Goal: Task Accomplishment & Management: Manage account settings

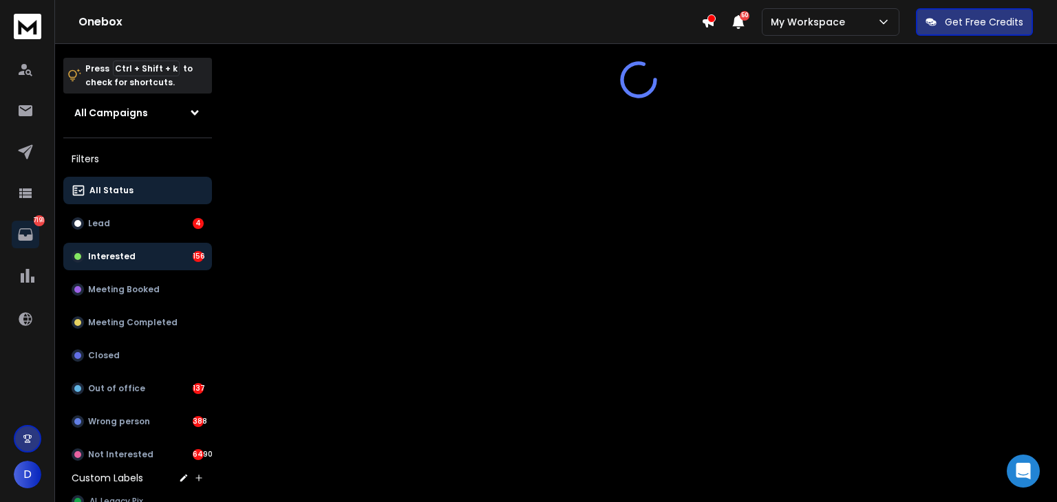
click at [125, 259] on p "Interested" at bounding box center [111, 256] width 47 height 11
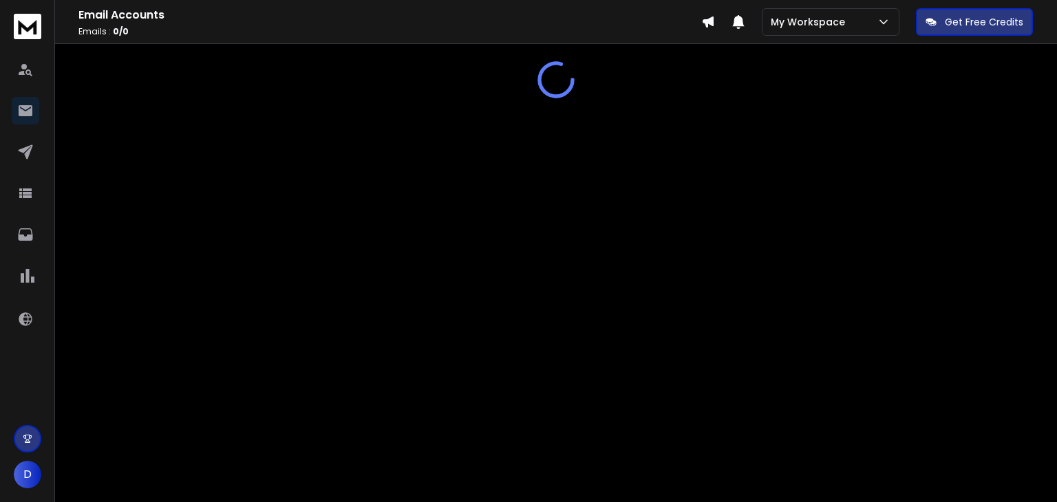
click at [1007, 108] on div at bounding box center [556, 80] width 1002 height 72
click at [822, 36] on div "Email Accounts Emails : 0 / 0 My Workspace Get Free Credits" at bounding box center [528, 22] width 1057 height 44
click at [820, 23] on p "My Workspace" at bounding box center [811, 22] width 80 height 14
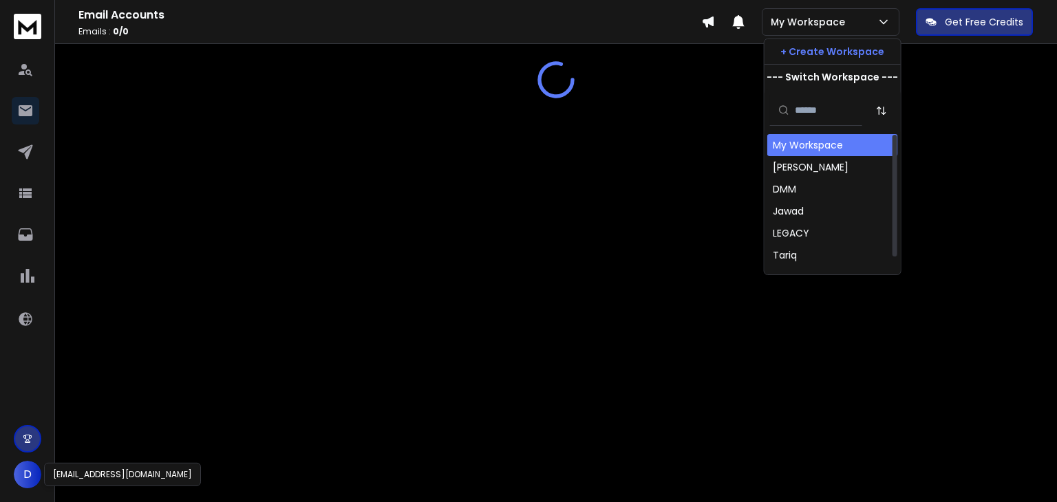
click at [28, 478] on span "D" at bounding box center [28, 475] width 28 height 28
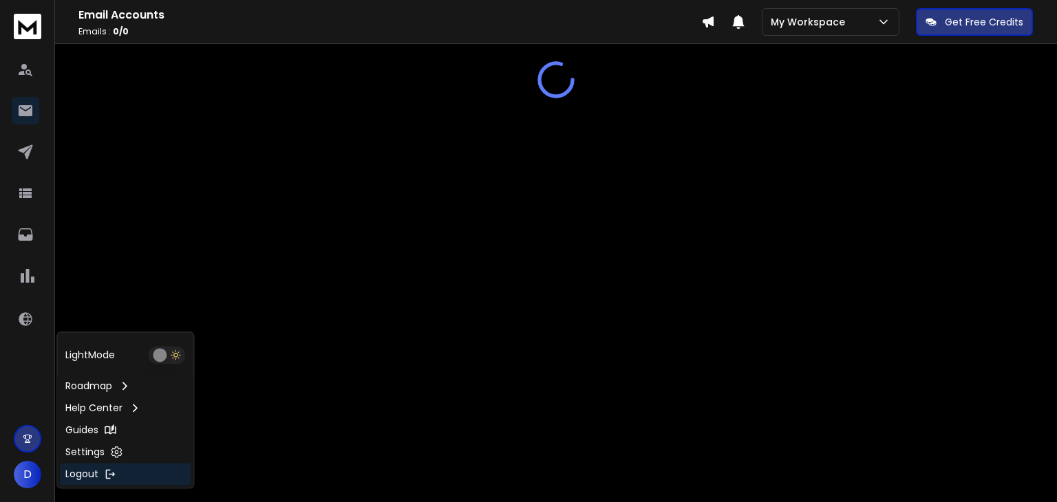
click at [79, 484] on div "Logout" at bounding box center [125, 474] width 131 height 22
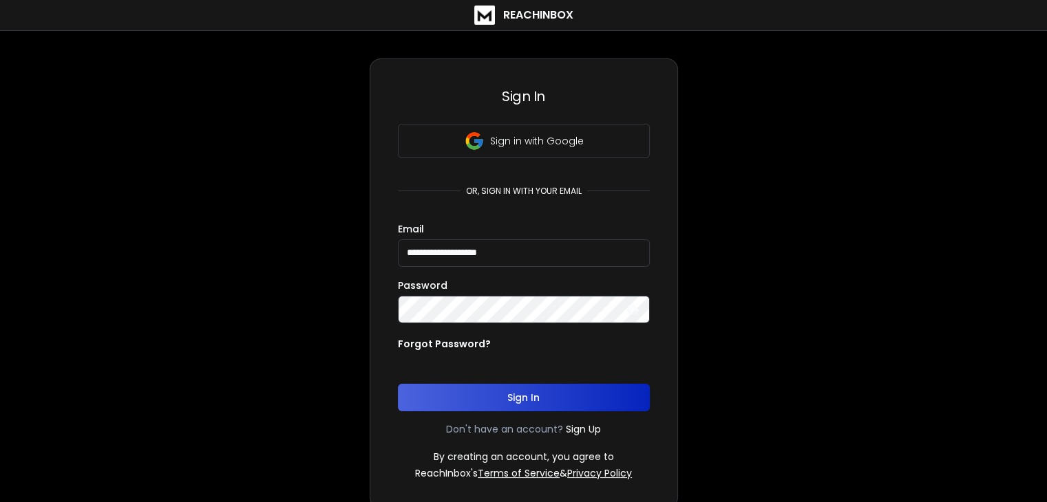
click at [491, 403] on button "Sign In" at bounding box center [524, 398] width 252 height 28
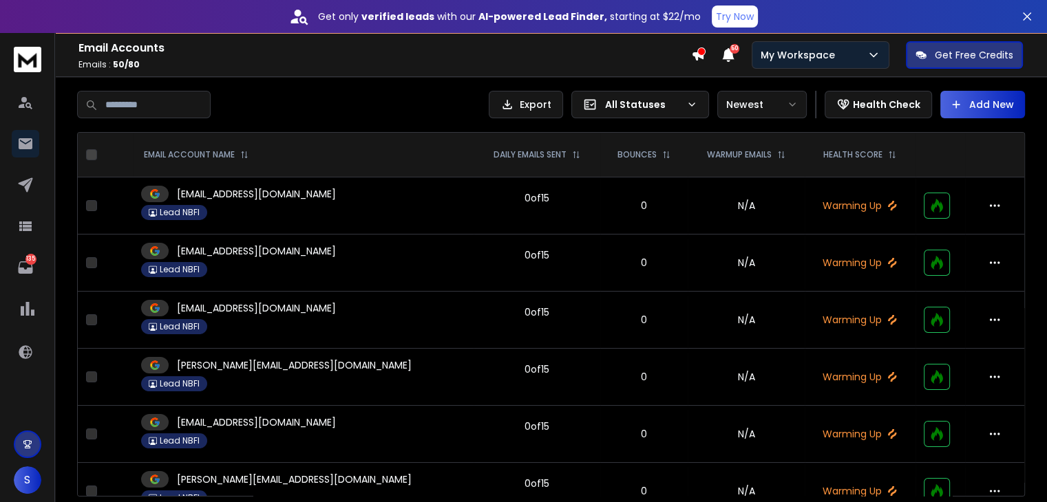
click at [807, 50] on p "My Workspace" at bounding box center [800, 55] width 80 height 14
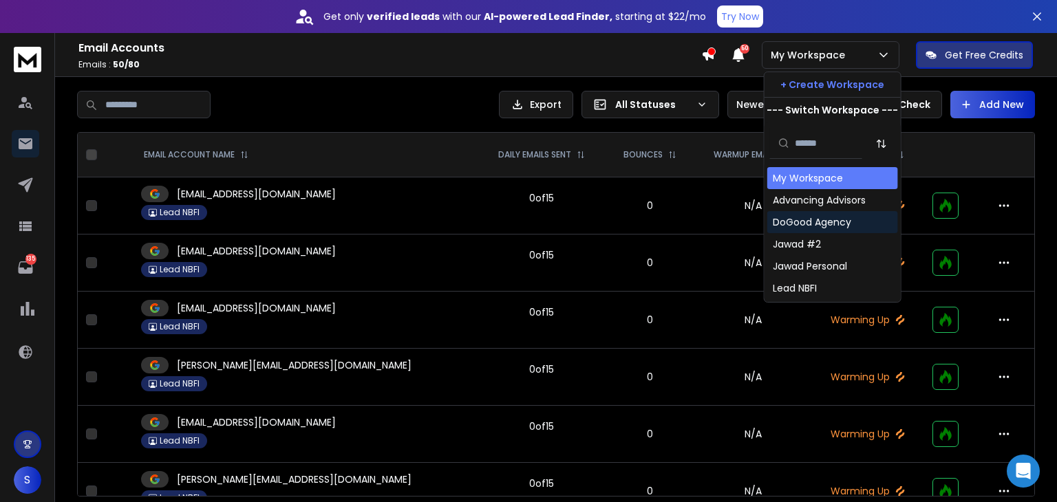
click at [812, 229] on div "DoGood Agency" at bounding box center [832, 222] width 131 height 22
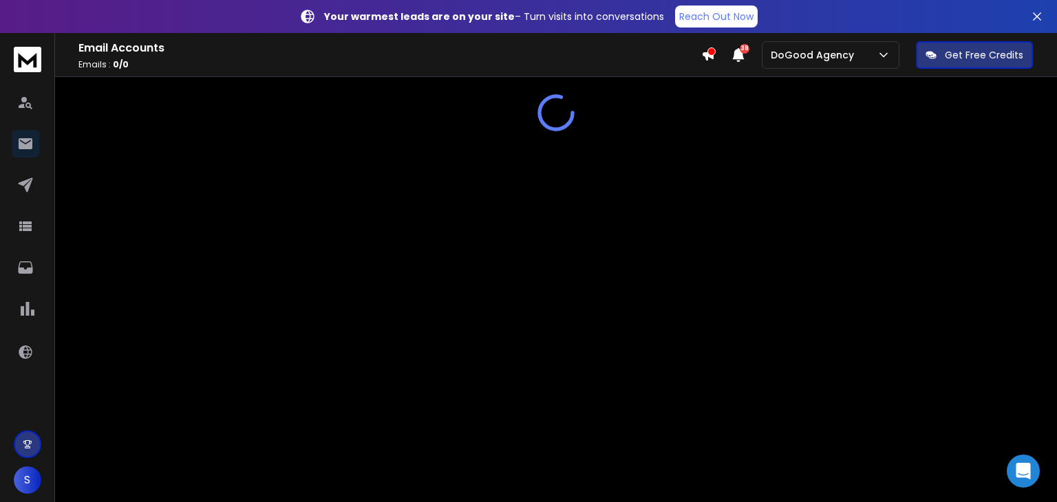
click at [1031, 13] on icon at bounding box center [1037, 16] width 12 height 12
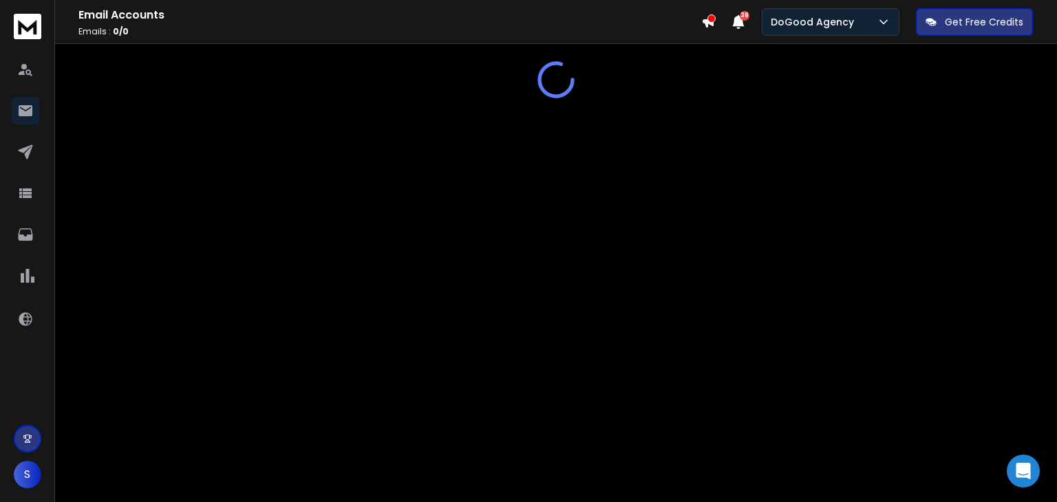
click at [848, 25] on p "DoGood Agency" at bounding box center [815, 22] width 89 height 14
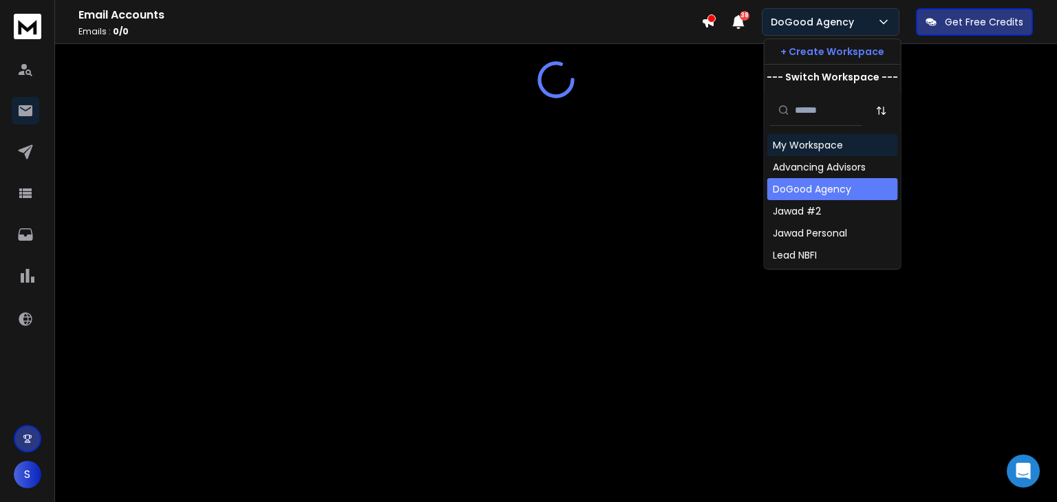
click at [843, 25] on p "DoGood Agency" at bounding box center [815, 22] width 89 height 14
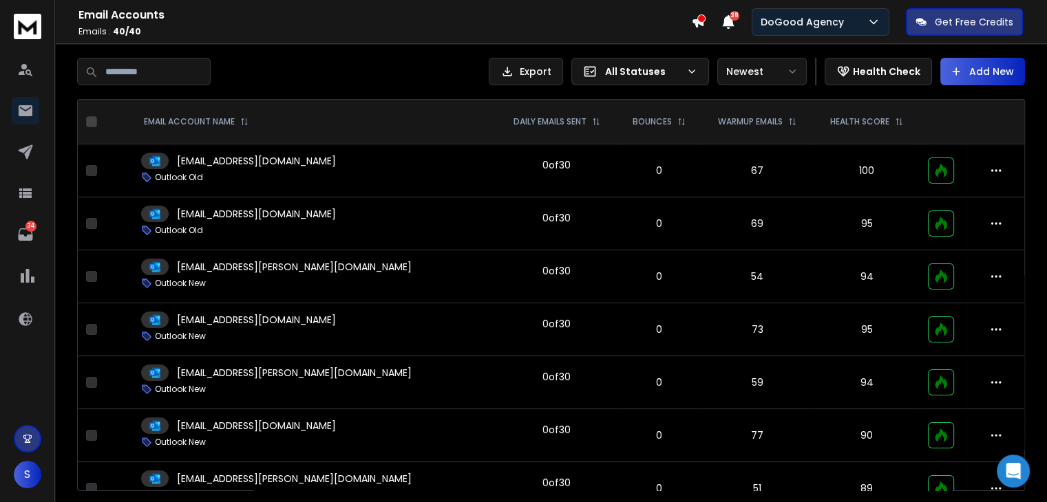
click at [853, 20] on div "DoGood Agency" at bounding box center [820, 22] width 120 height 14
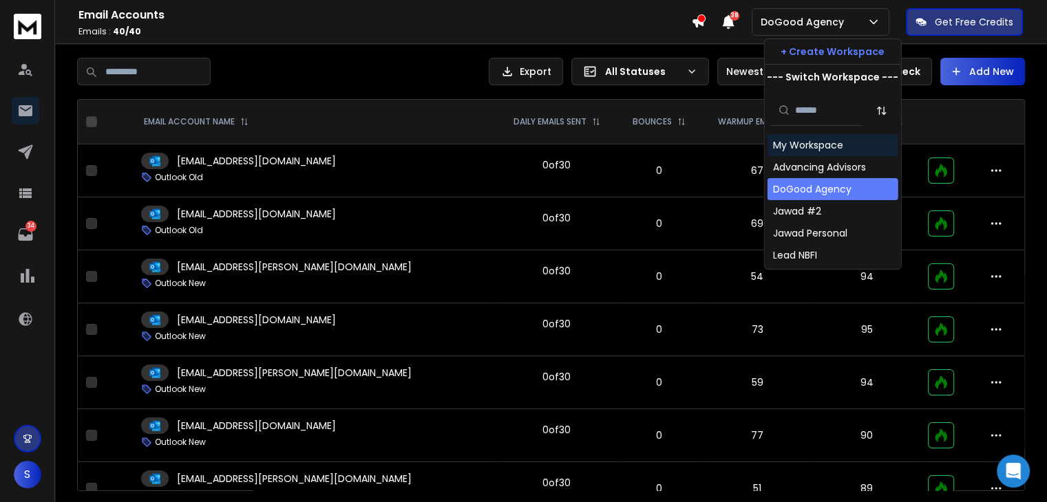
click at [696, 500] on div "Export All Statuses Newest Health Check Add New EMAIL ACCOUNT NAME DAILY EMAILS…" at bounding box center [551, 274] width 992 height 461
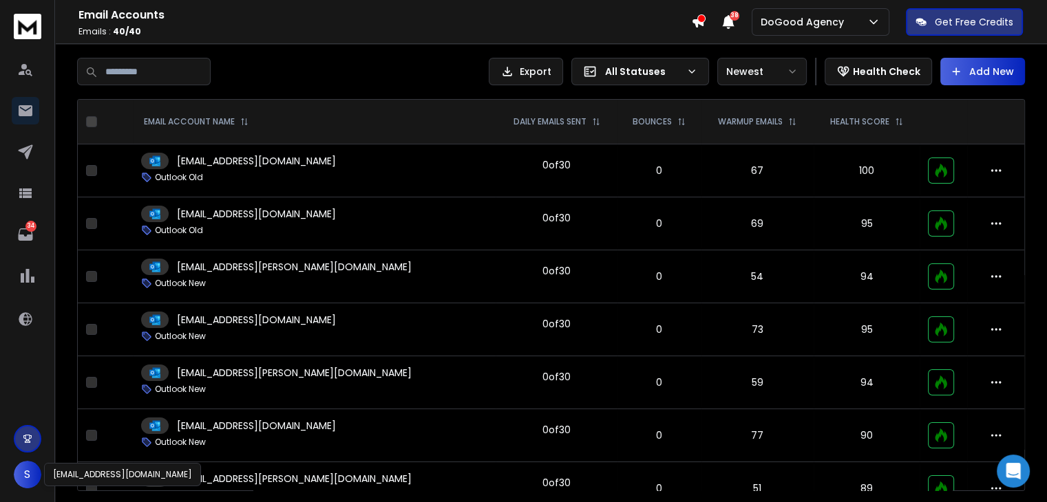
click at [33, 471] on span "S" at bounding box center [28, 475] width 28 height 28
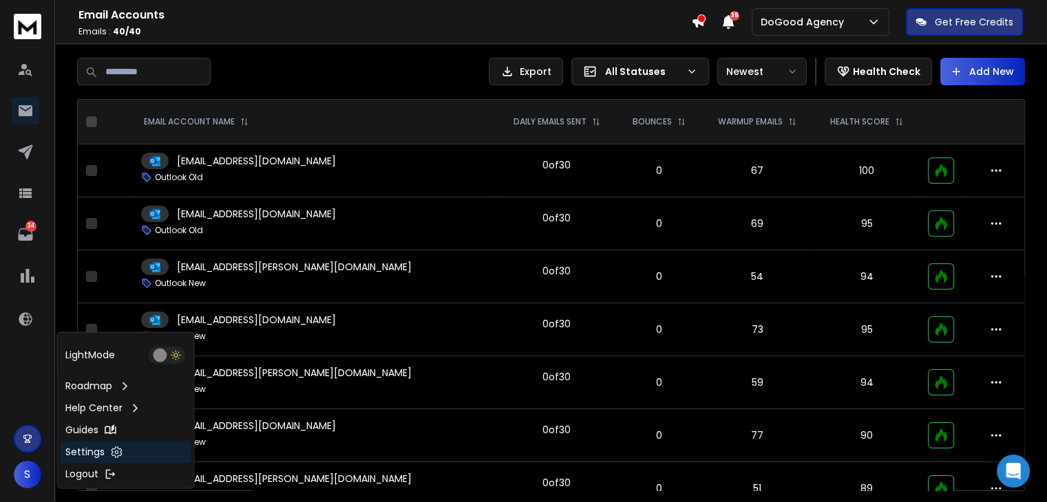
click at [91, 446] on p "Settings" at bounding box center [84, 452] width 39 height 14
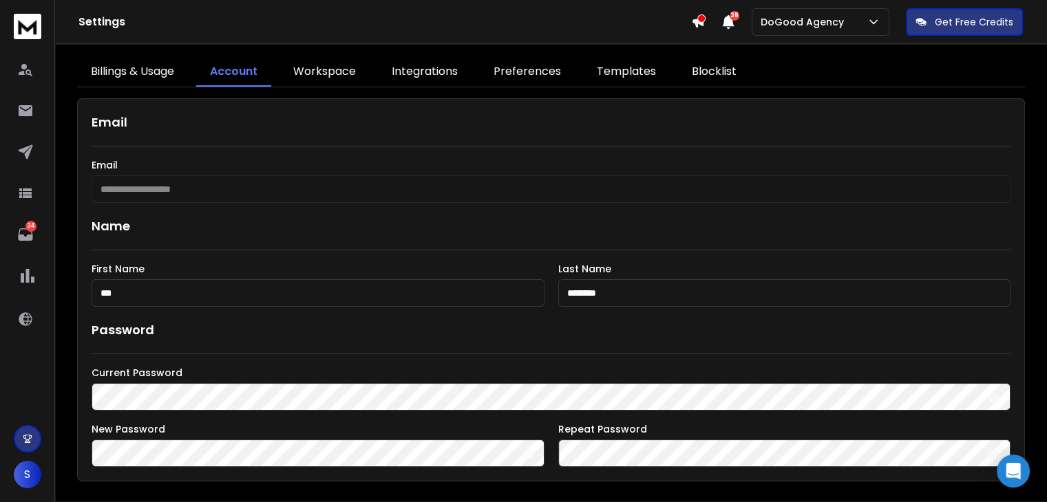
click at [345, 75] on link "Workspace" at bounding box center [324, 72] width 90 height 29
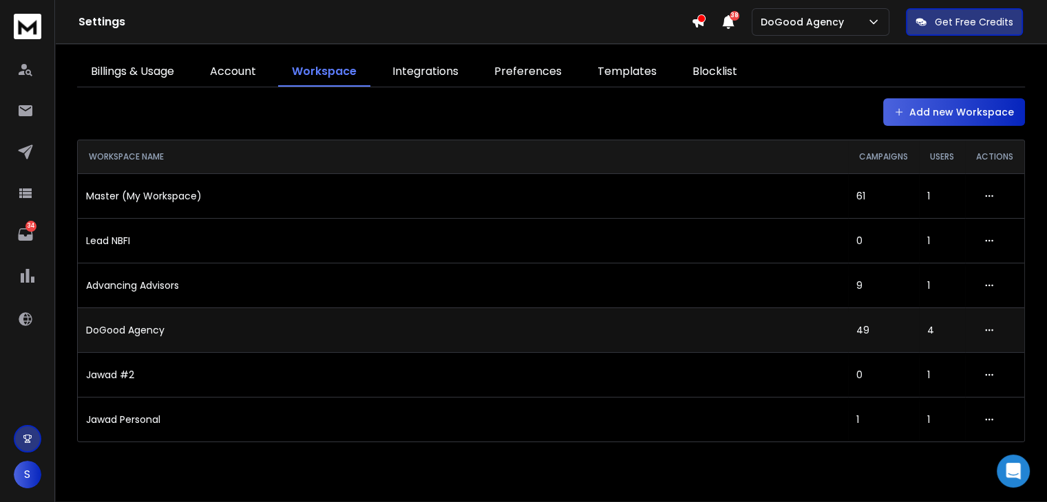
click at [713, 323] on td "DoGood Agency" at bounding box center [463, 330] width 770 height 45
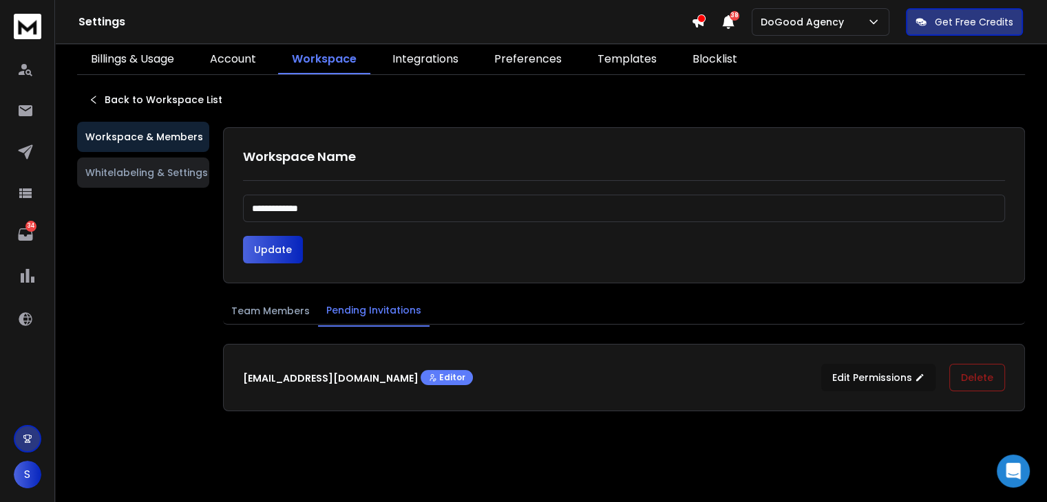
click at [381, 313] on button "Pending Invitations" at bounding box center [373, 311] width 111 height 32
click at [289, 312] on button "Team Members" at bounding box center [270, 311] width 95 height 30
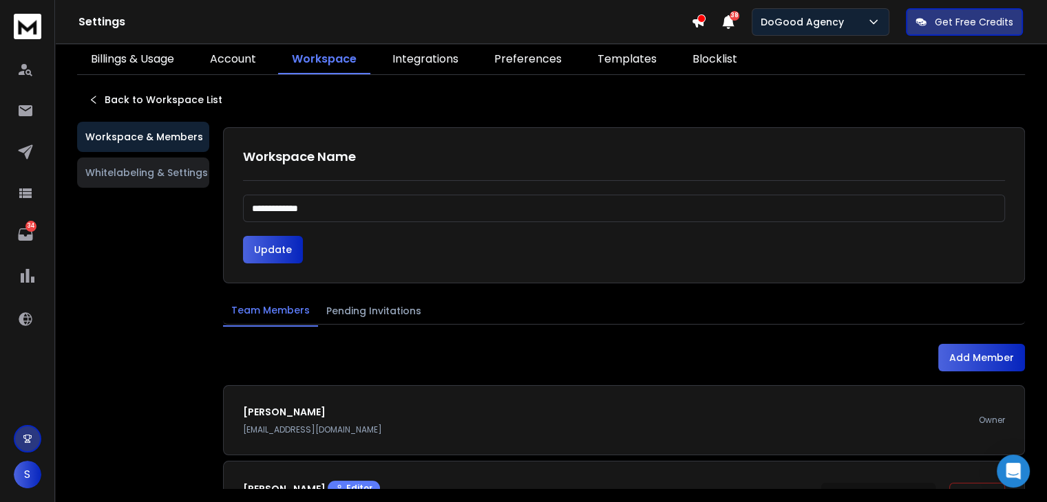
click at [818, 13] on button "DoGood Agency" at bounding box center [820, 22] width 138 height 28
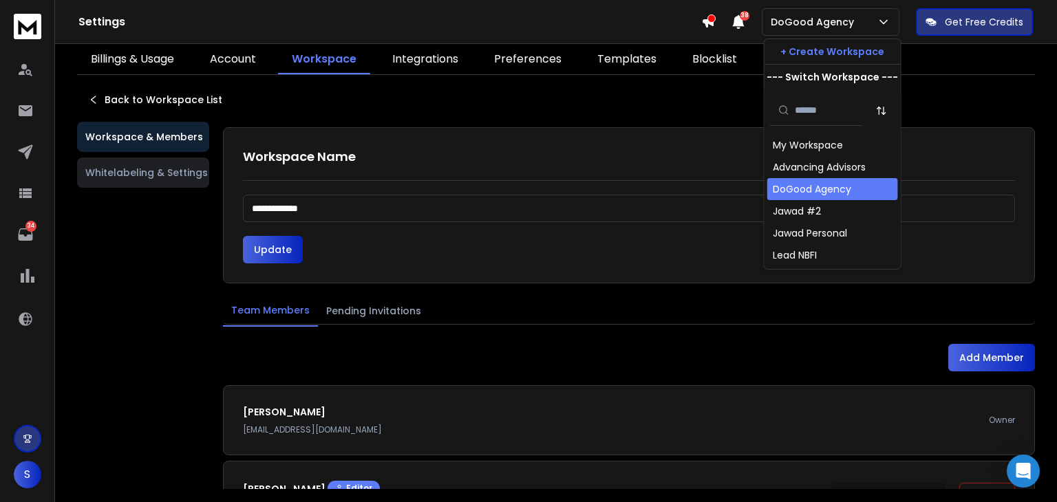
click at [848, 196] on div "DoGood Agency" at bounding box center [832, 189] width 131 height 22
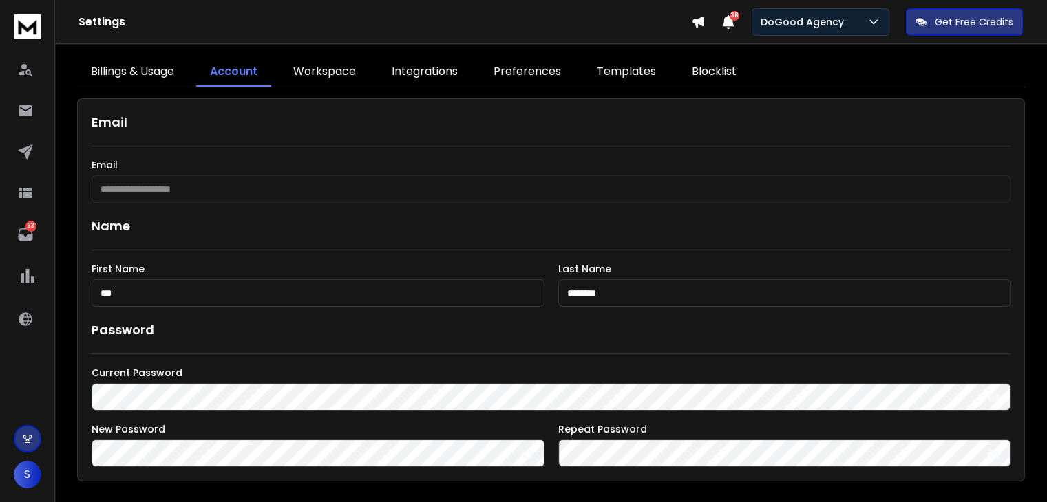
click at [786, 8] on button "DoGood Agency" at bounding box center [820, 22] width 138 height 28
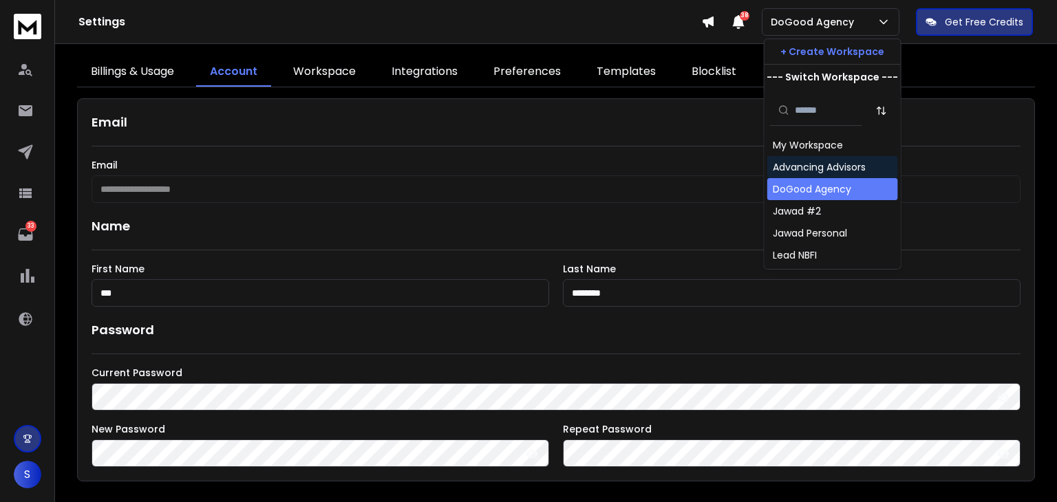
click at [812, 165] on div "Advancing Advisors" at bounding box center [819, 167] width 93 height 14
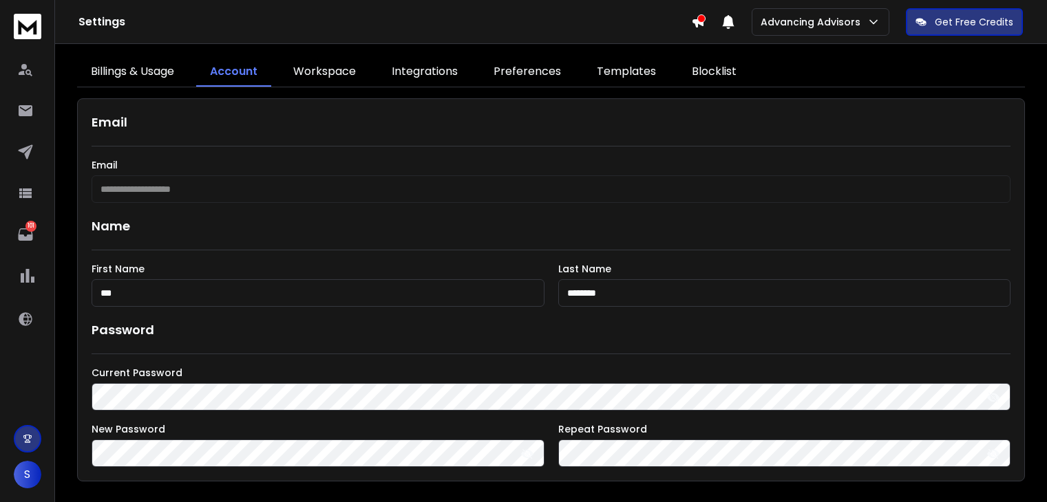
scroll to position [12, 0]
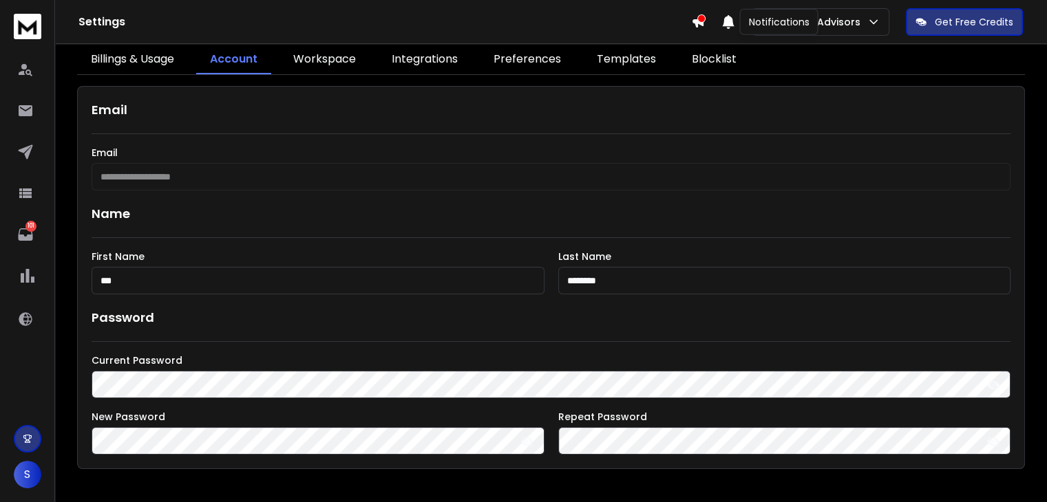
click at [787, 24] on div "Notifications" at bounding box center [778, 22] width 78 height 26
click at [838, 39] on div "Settings Advancing Advisors Get Free Credits" at bounding box center [523, 22] width 1047 height 44
click at [848, 24] on p "Advancing Advisors" at bounding box center [812, 22] width 105 height 14
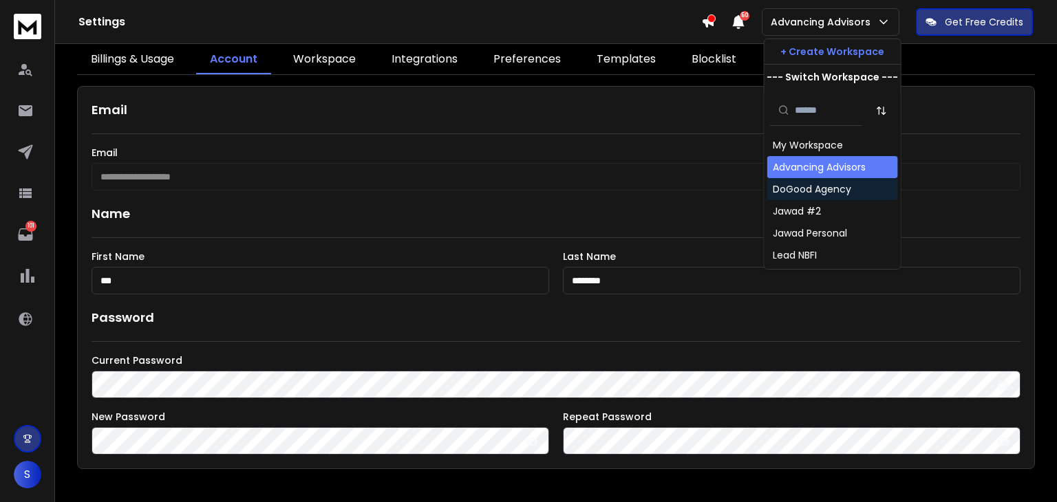
click at [802, 193] on div "DoGood Agency" at bounding box center [812, 189] width 78 height 14
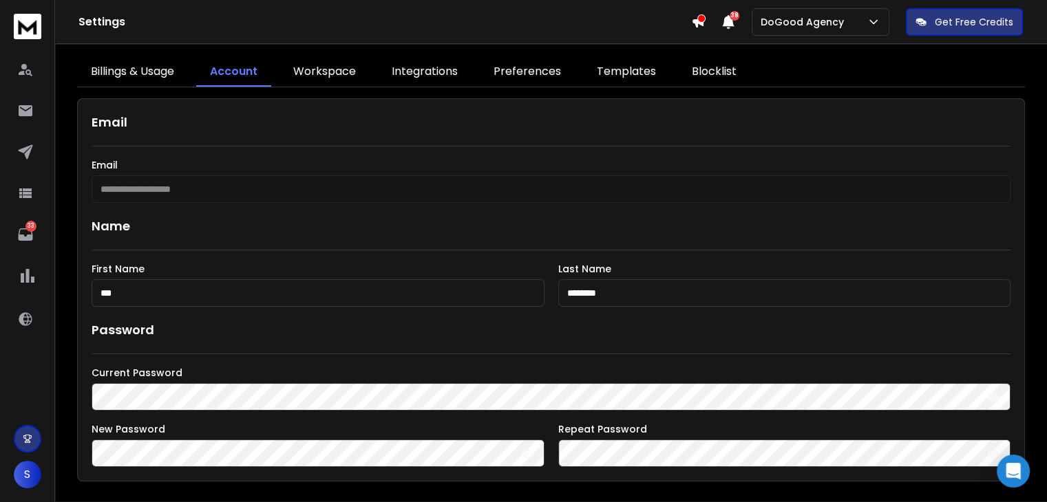
click at [321, 74] on link "Workspace" at bounding box center [324, 72] width 90 height 29
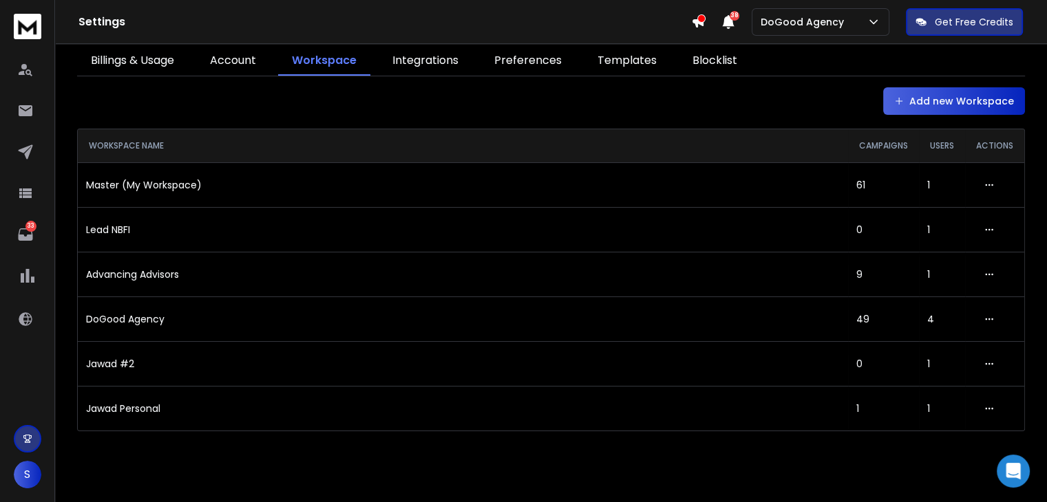
scroll to position [12, 0]
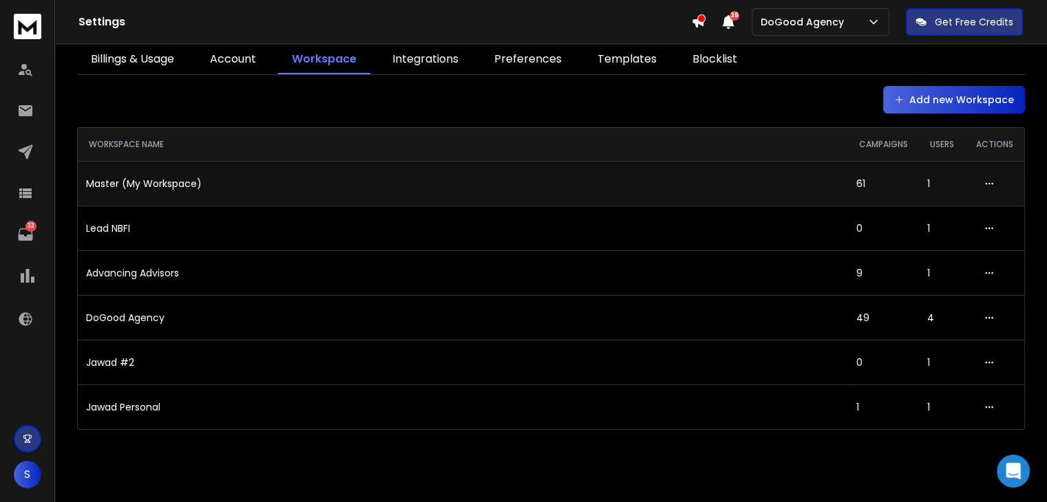
click at [368, 180] on td "Master (My Workspace)" at bounding box center [463, 183] width 770 height 45
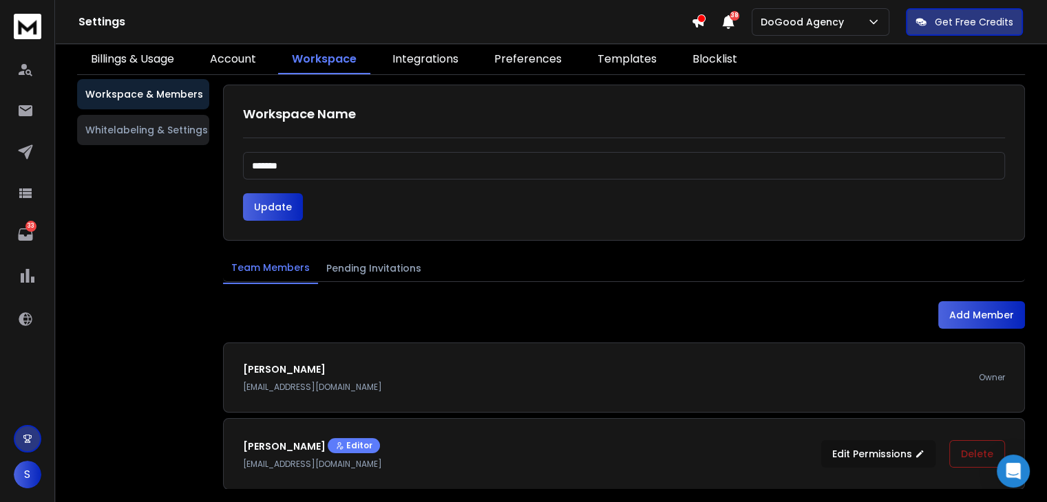
scroll to position [43, 0]
click at [376, 271] on div "Workspace Name ****** Update Team Members Pending Invitations Add Member Seb Wi…" at bounding box center [624, 287] width 802 height 405
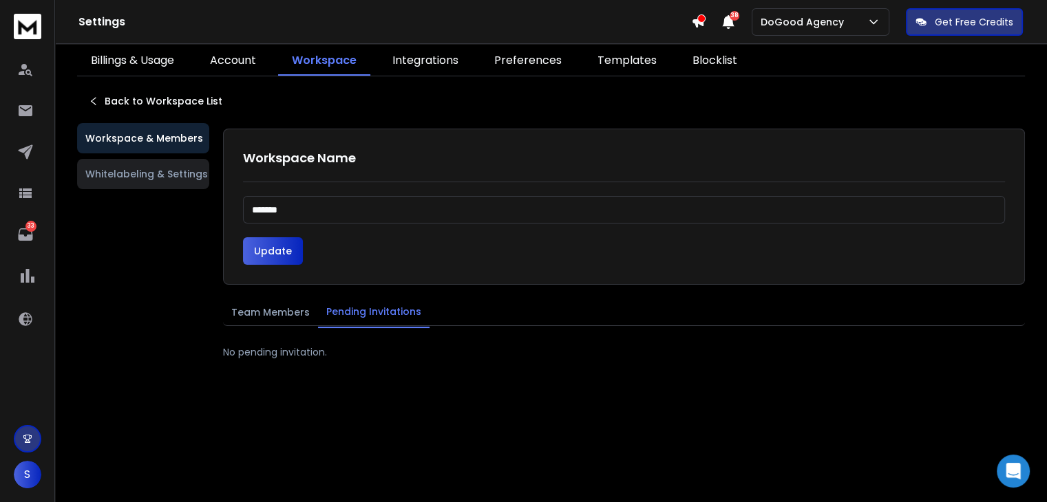
scroll to position [12, 0]
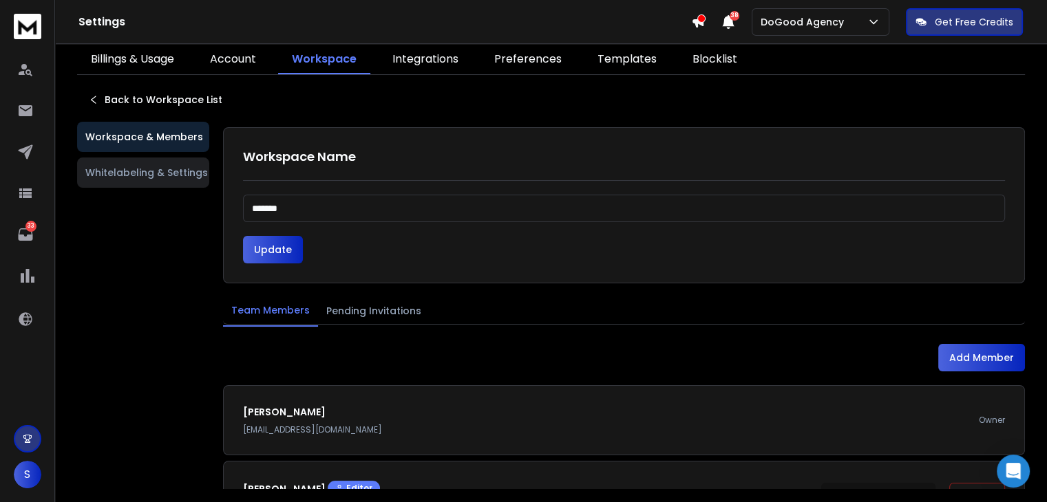
click at [283, 313] on button "Team Members" at bounding box center [270, 311] width 95 height 32
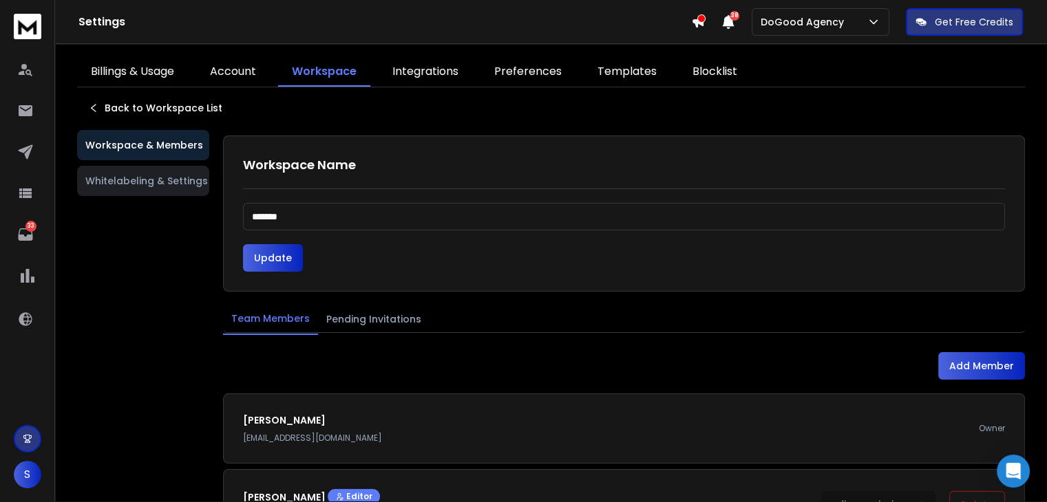
scroll to position [0, 0]
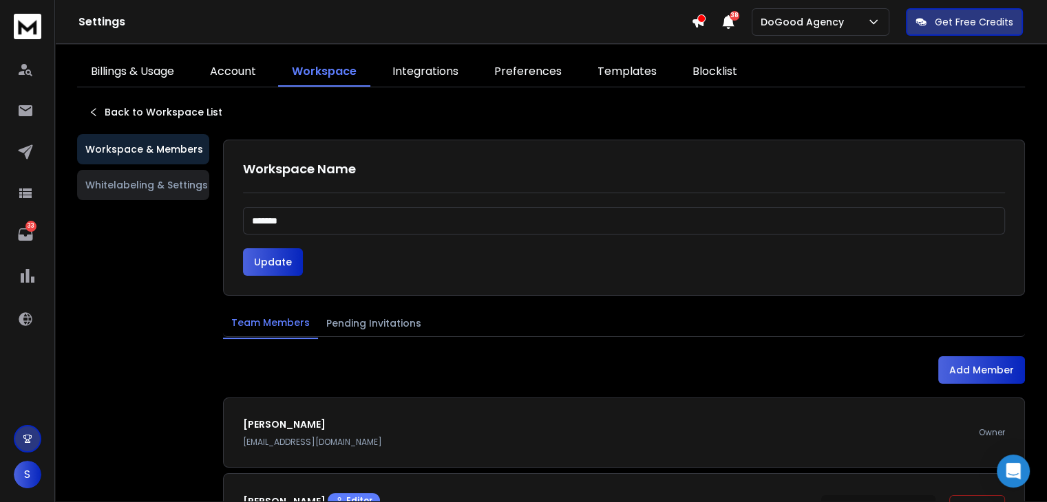
click at [96, 111] on icon at bounding box center [93, 112] width 11 height 11
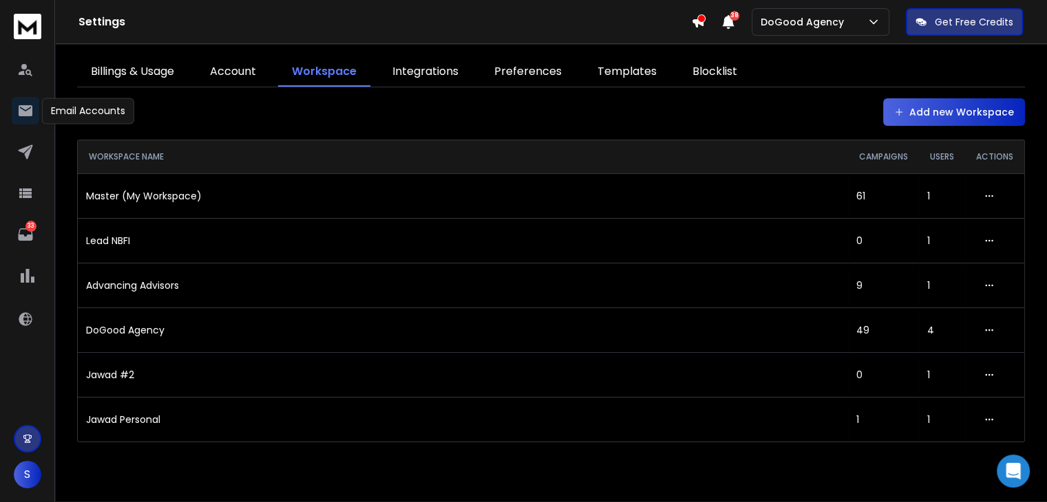
click at [29, 121] on link at bounding box center [26, 111] width 28 height 28
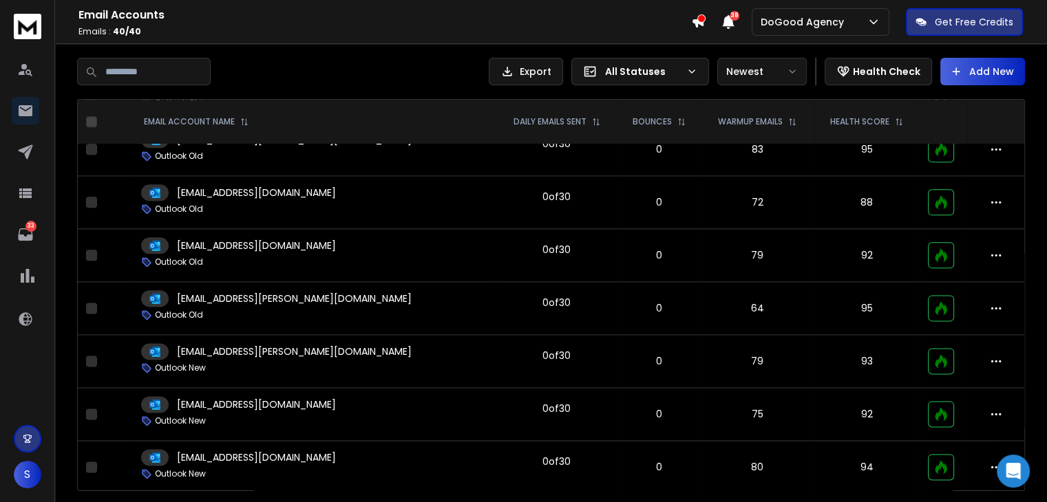
scroll to position [1778, 0]
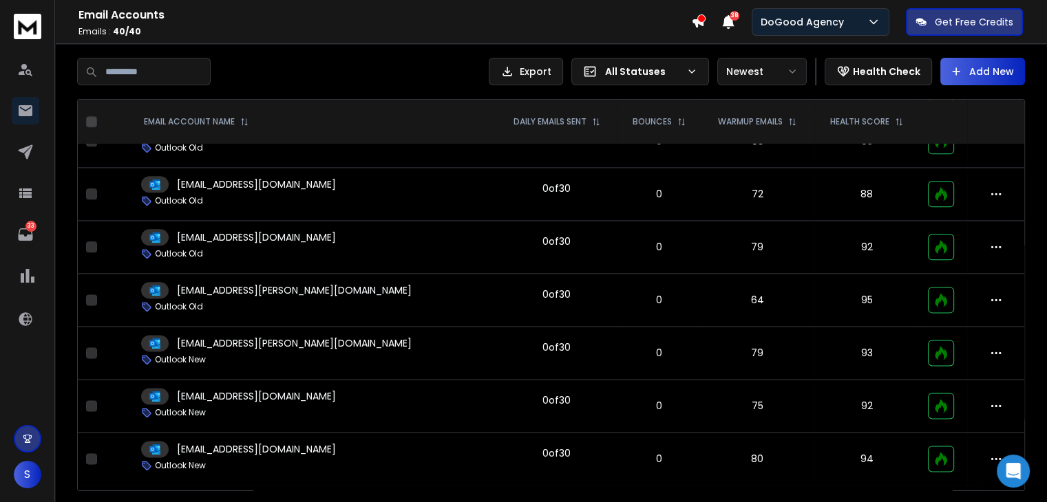
click at [797, 26] on p "DoGood Agency" at bounding box center [804, 22] width 89 height 14
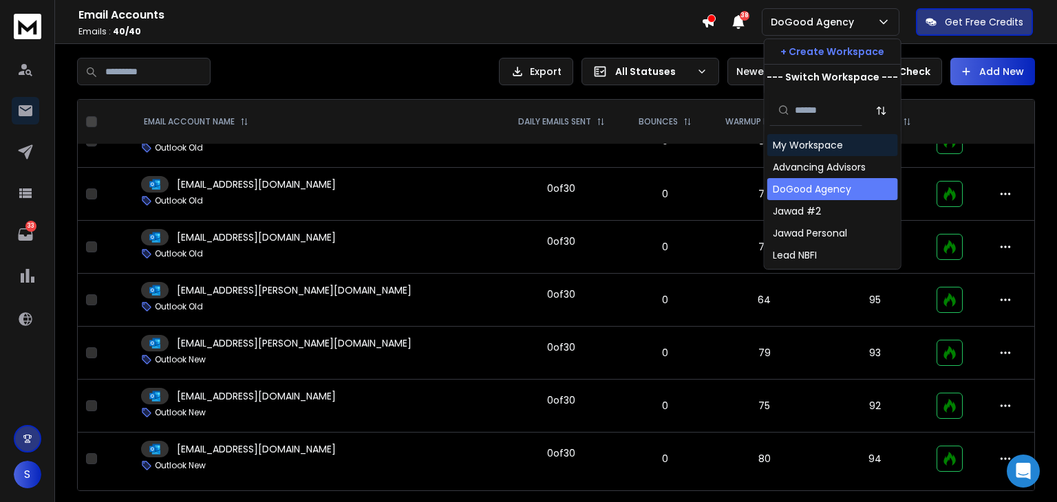
click at [800, 151] on div "My Workspace" at bounding box center [808, 145] width 70 height 14
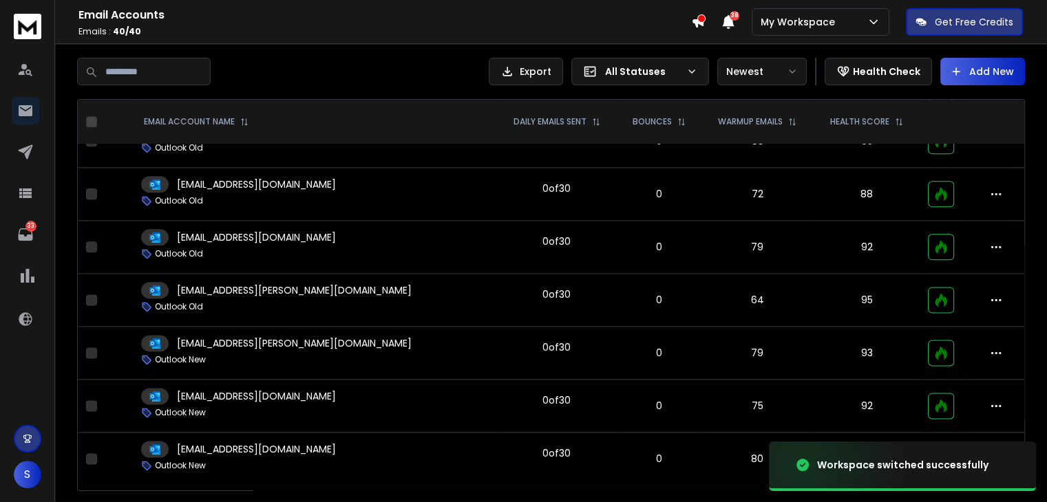
scroll to position [1, 0]
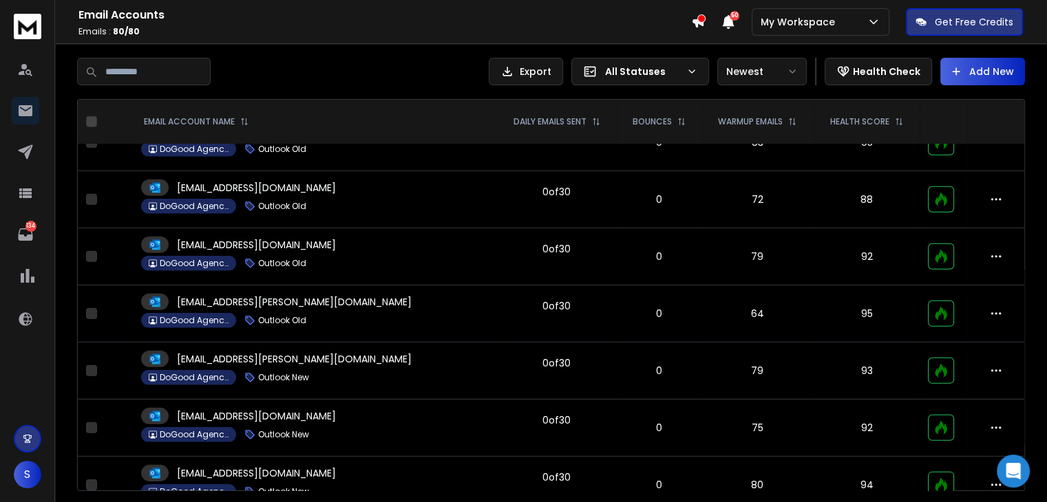
scroll to position [4201, 0]
